Goal: Information Seeking & Learning: Check status

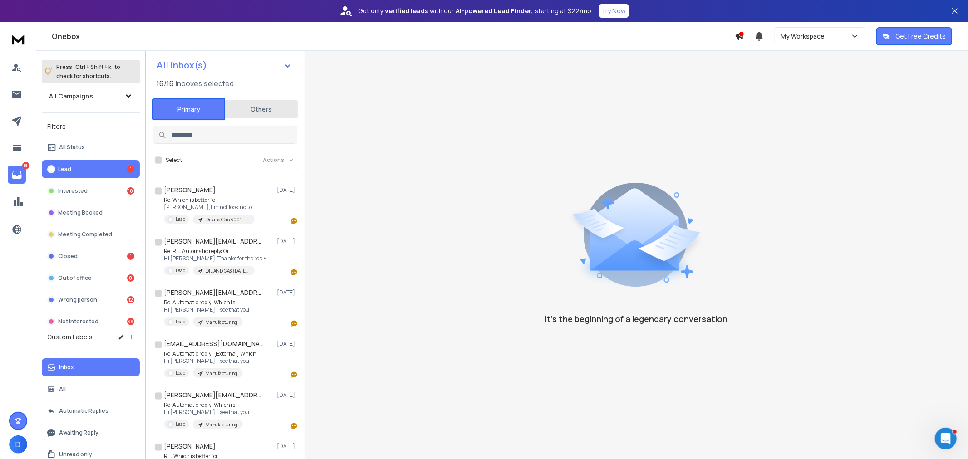
scroll to position [282, 0]
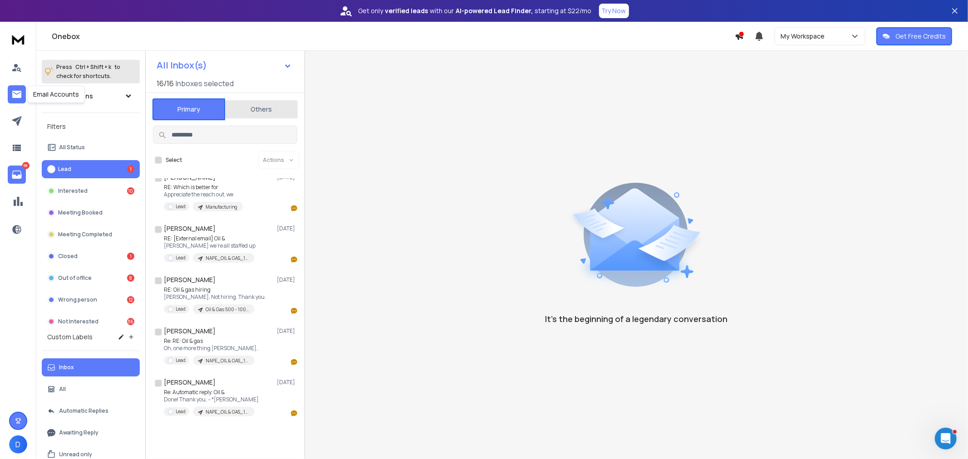
click at [21, 93] on icon at bounding box center [16, 94] width 11 height 11
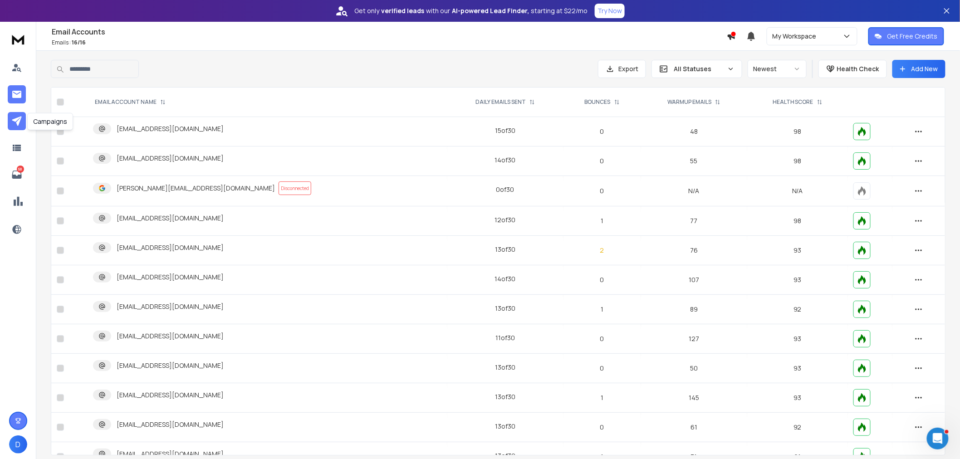
click at [17, 119] on icon at bounding box center [17, 121] width 10 height 10
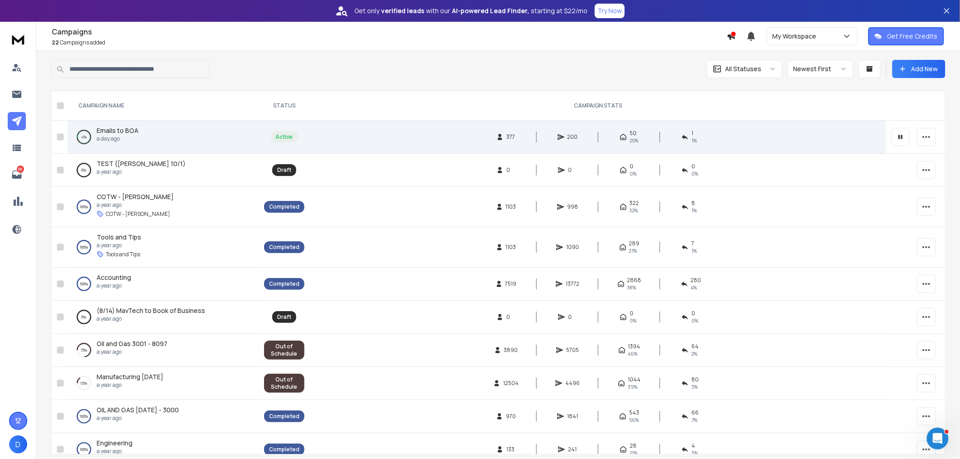
click at [118, 138] on p "a day ago" at bounding box center [118, 138] width 42 height 7
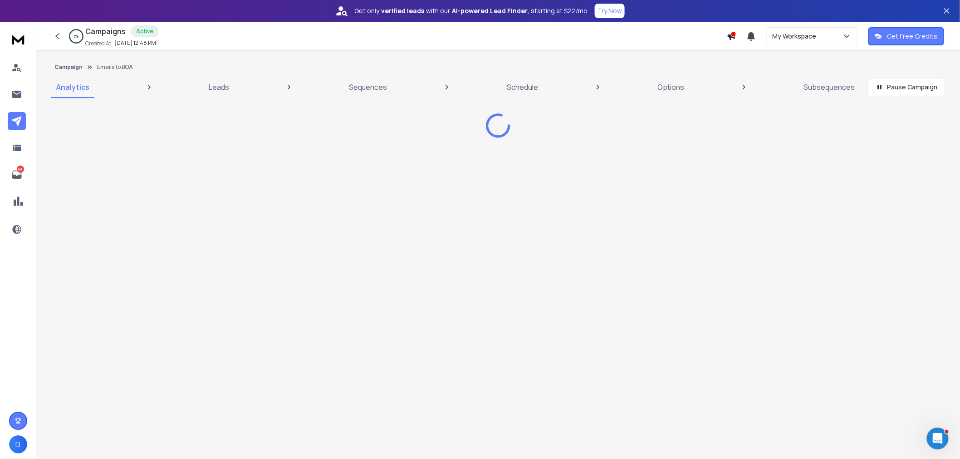
click at [947, 14] on icon at bounding box center [947, 11] width 8 height 8
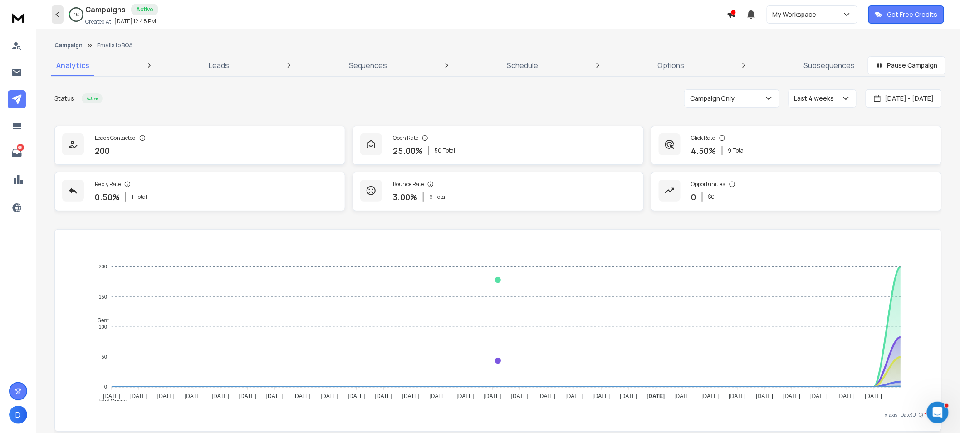
click at [52, 13] on button at bounding box center [58, 14] width 12 height 18
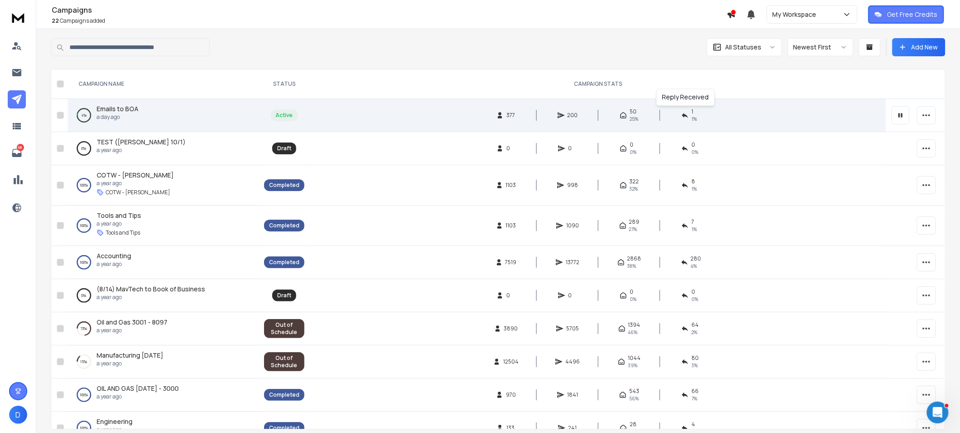
click at [692, 118] on span "1 %" at bounding box center [694, 118] width 5 height 7
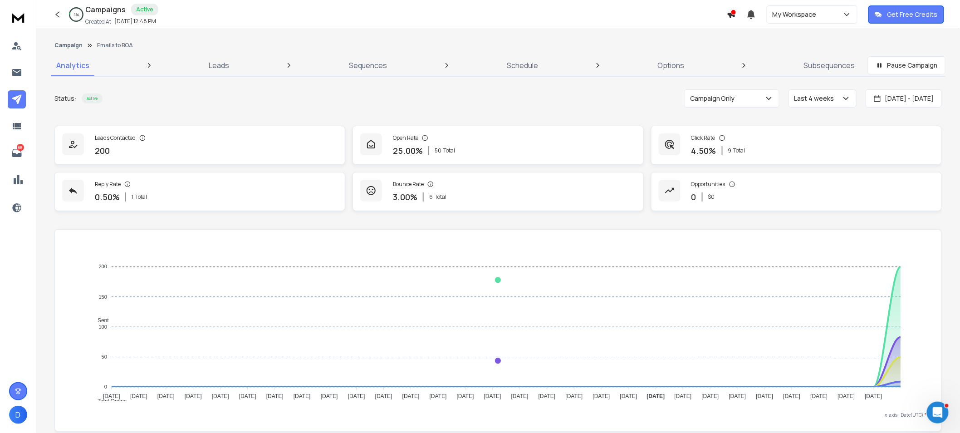
click at [74, 194] on icon at bounding box center [73, 190] width 11 height 11
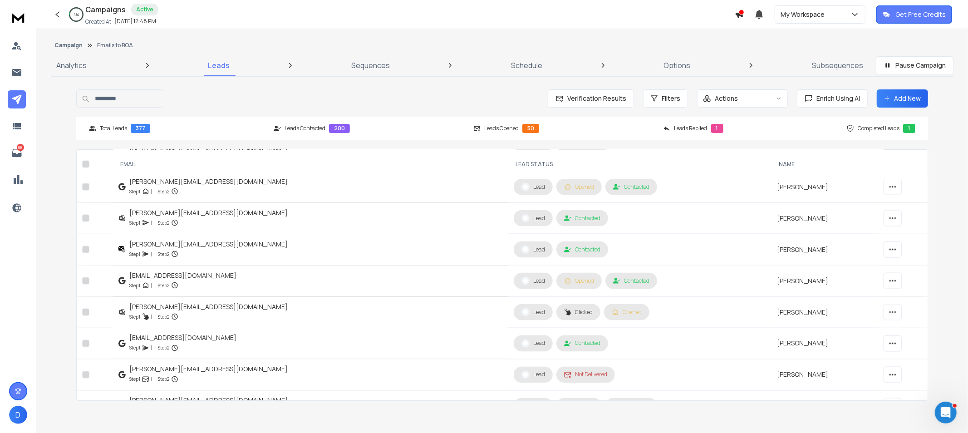
scroll to position [1353, 0]
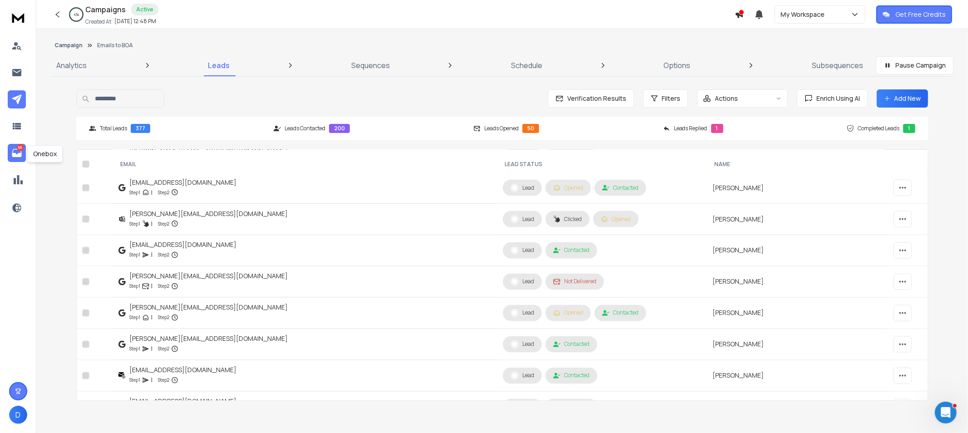
click at [21, 155] on icon at bounding box center [17, 153] width 10 height 8
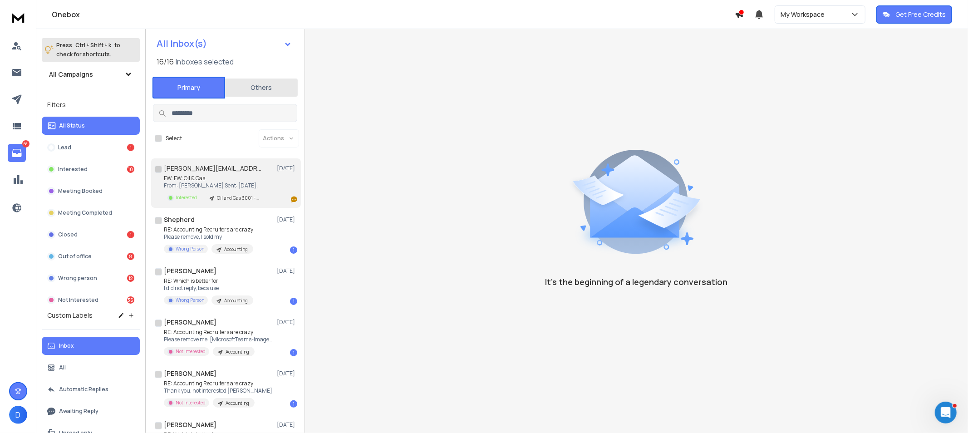
click at [242, 179] on p "FW: FW: Oil & Gas" at bounding box center [215, 178] width 102 height 7
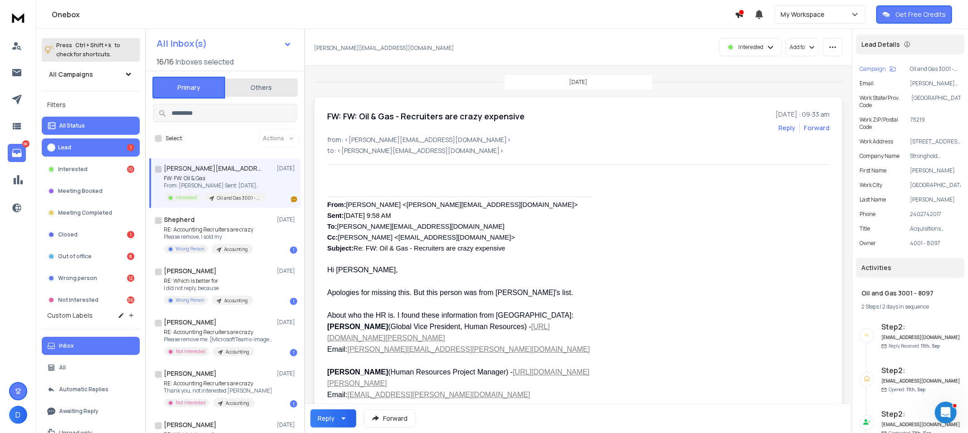
click at [92, 154] on button "Lead 1" at bounding box center [91, 147] width 98 height 18
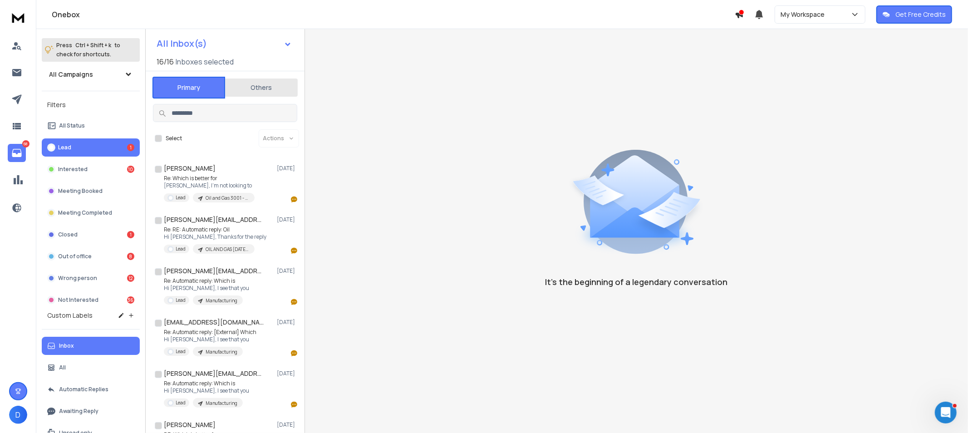
click at [289, 132] on div "Actions" at bounding box center [279, 138] width 40 height 18
click at [288, 140] on div "Actions" at bounding box center [279, 138] width 40 height 18
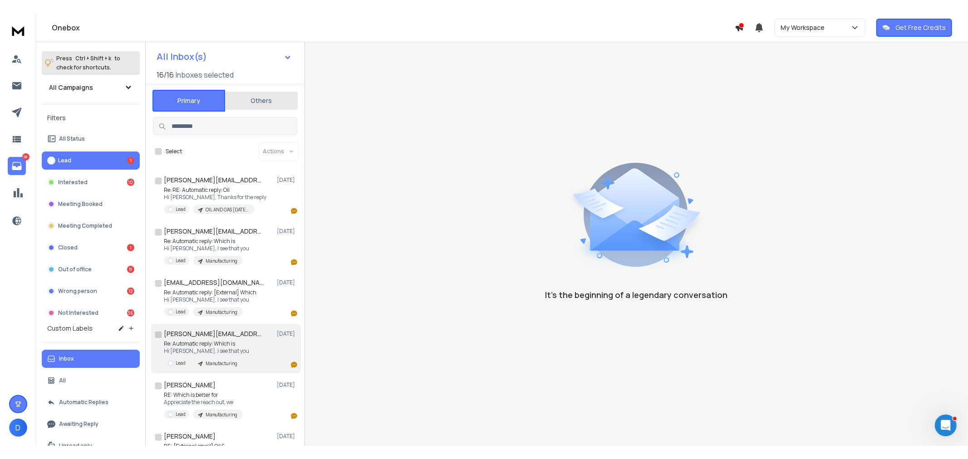
scroll to position [265, 0]
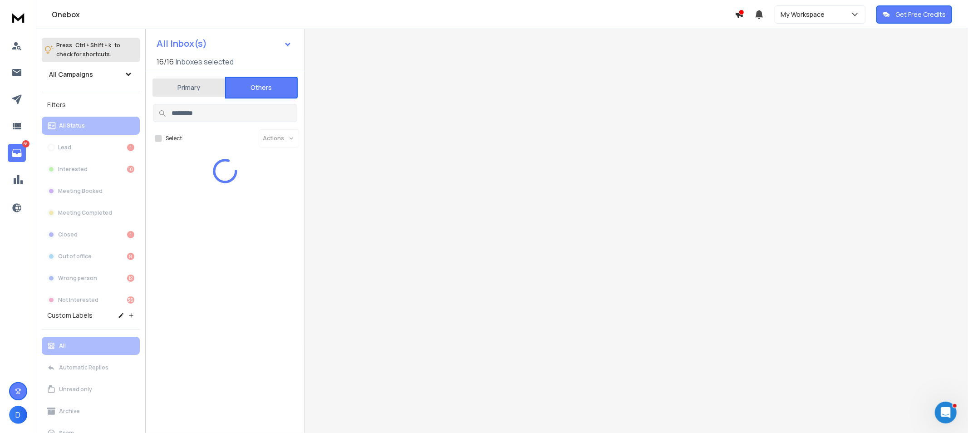
click at [261, 89] on button "Others" at bounding box center [261, 88] width 73 height 22
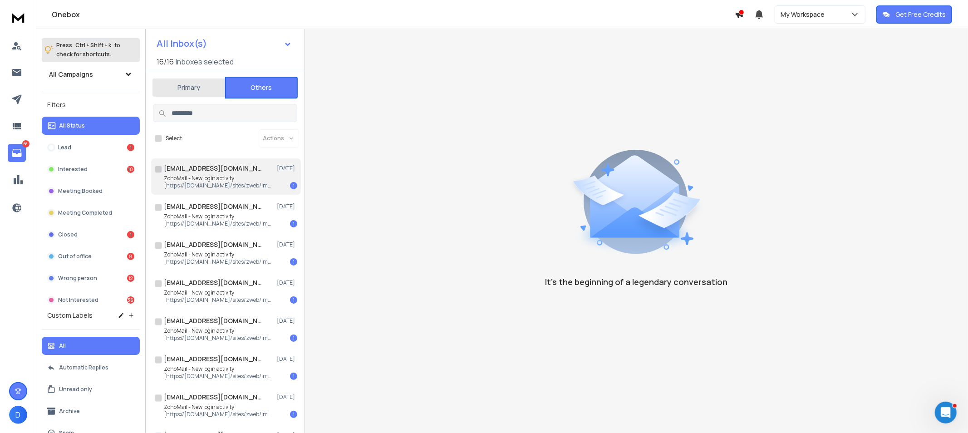
click at [227, 184] on p "[https://[DOMAIN_NAME]/sites/zweb/images/productlogos/mail.png]https://[DOMAIN_…" at bounding box center [218, 185] width 109 height 7
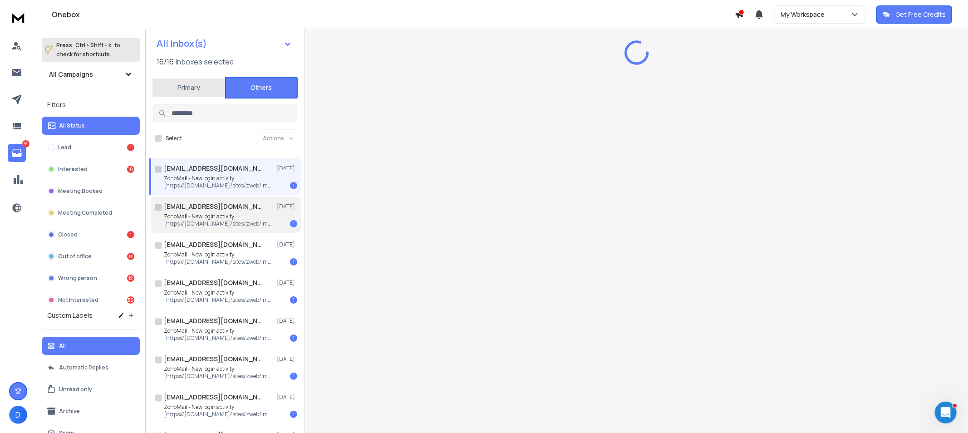
click at [218, 216] on p "ZohoMail - New login activity" at bounding box center [218, 216] width 109 height 7
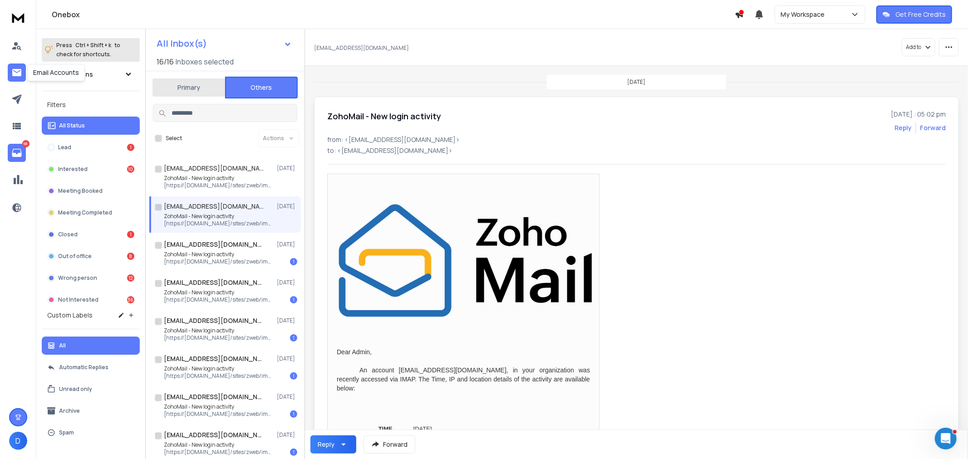
click at [17, 74] on icon at bounding box center [16, 72] width 9 height 7
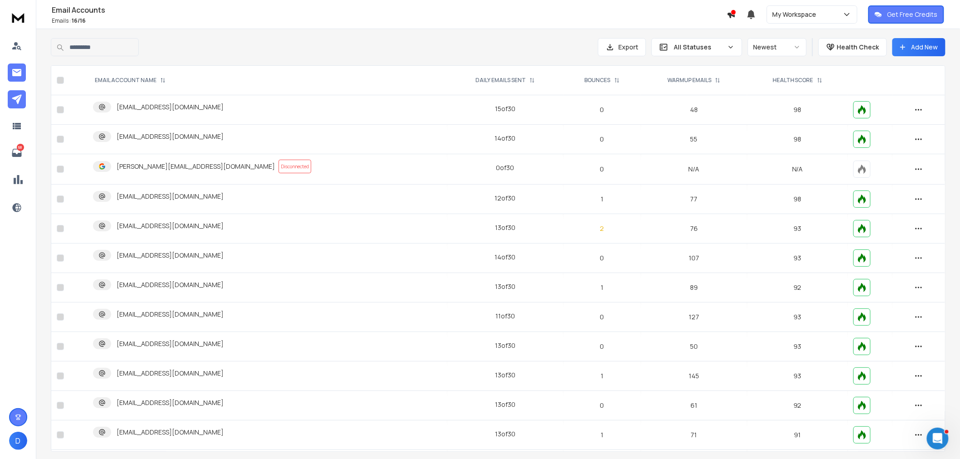
click at [22, 102] on link at bounding box center [17, 99] width 18 height 18
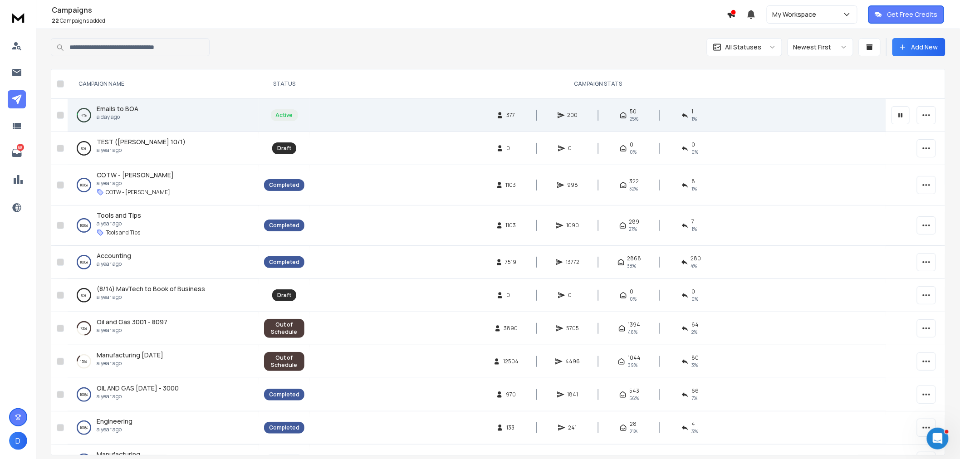
click at [111, 112] on span "Emails to BOA" at bounding box center [118, 108] width 42 height 9
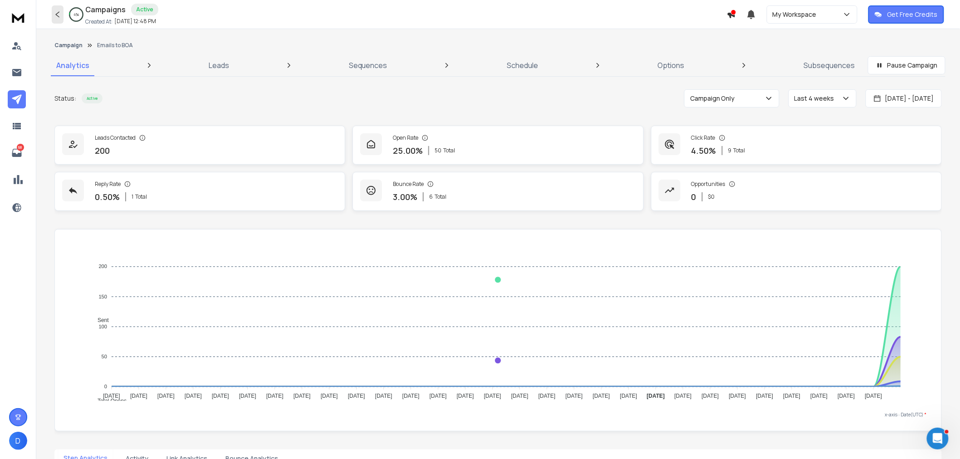
click at [54, 14] on icon at bounding box center [58, 14] width 8 height 8
